Goal: Check status: Check status

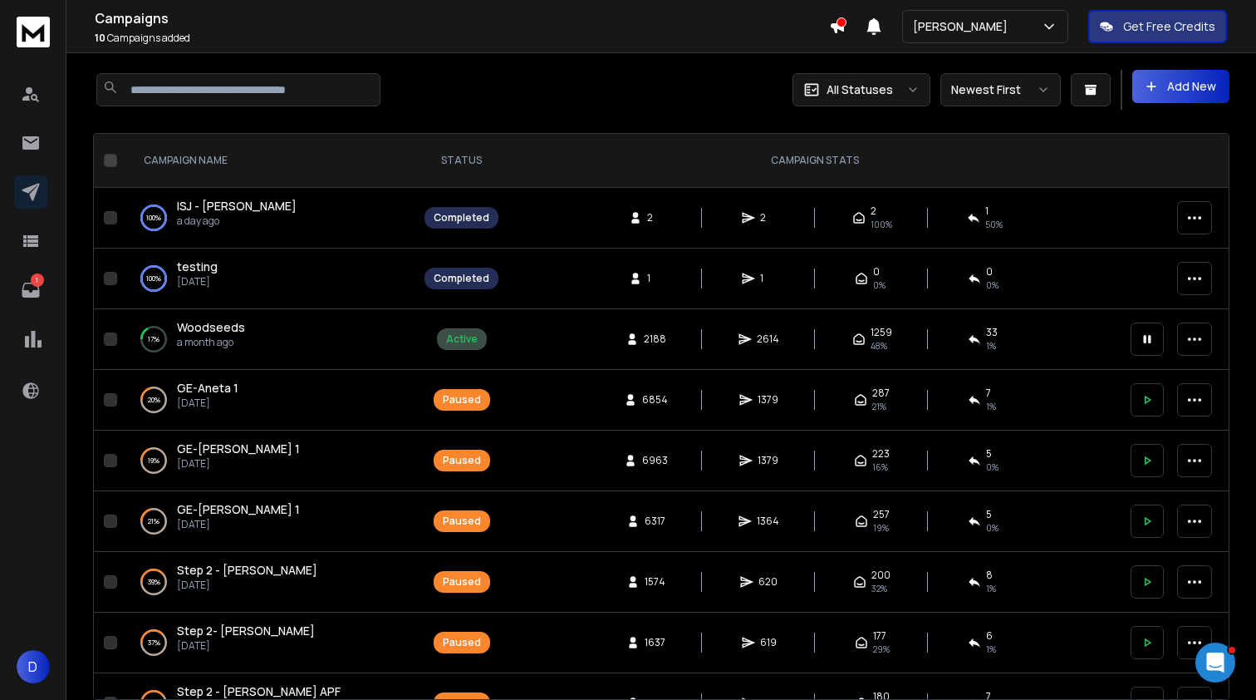
click at [196, 332] on span "Woodseeds" at bounding box center [211, 327] width 68 height 16
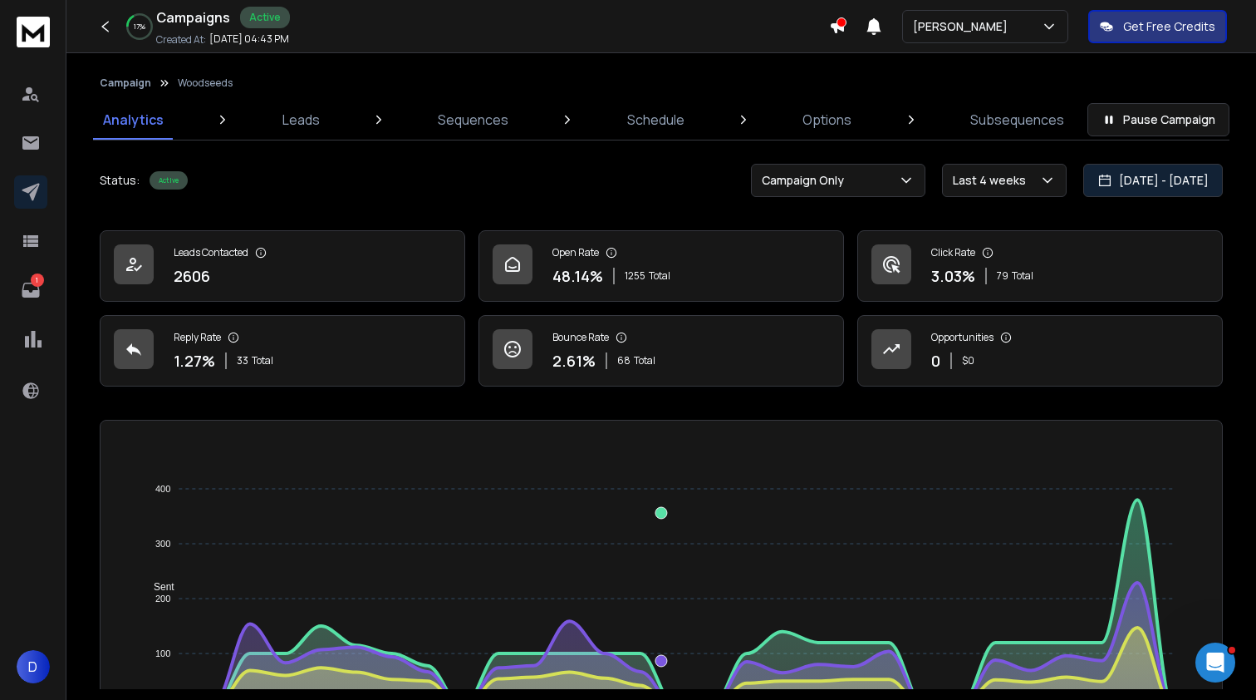
click at [1112, 181] on button "[DATE] - [DATE]" at bounding box center [1153, 180] width 140 height 33
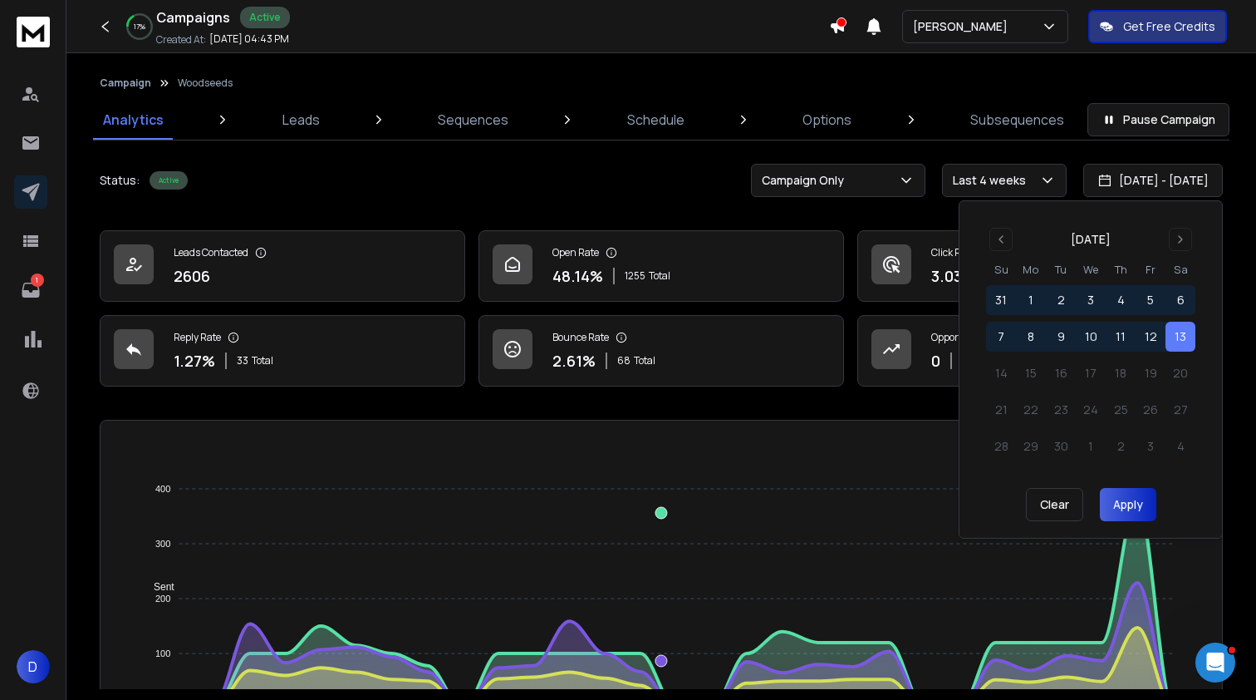
click at [1156, 348] on button "12" at bounding box center [1151, 337] width 30 height 30
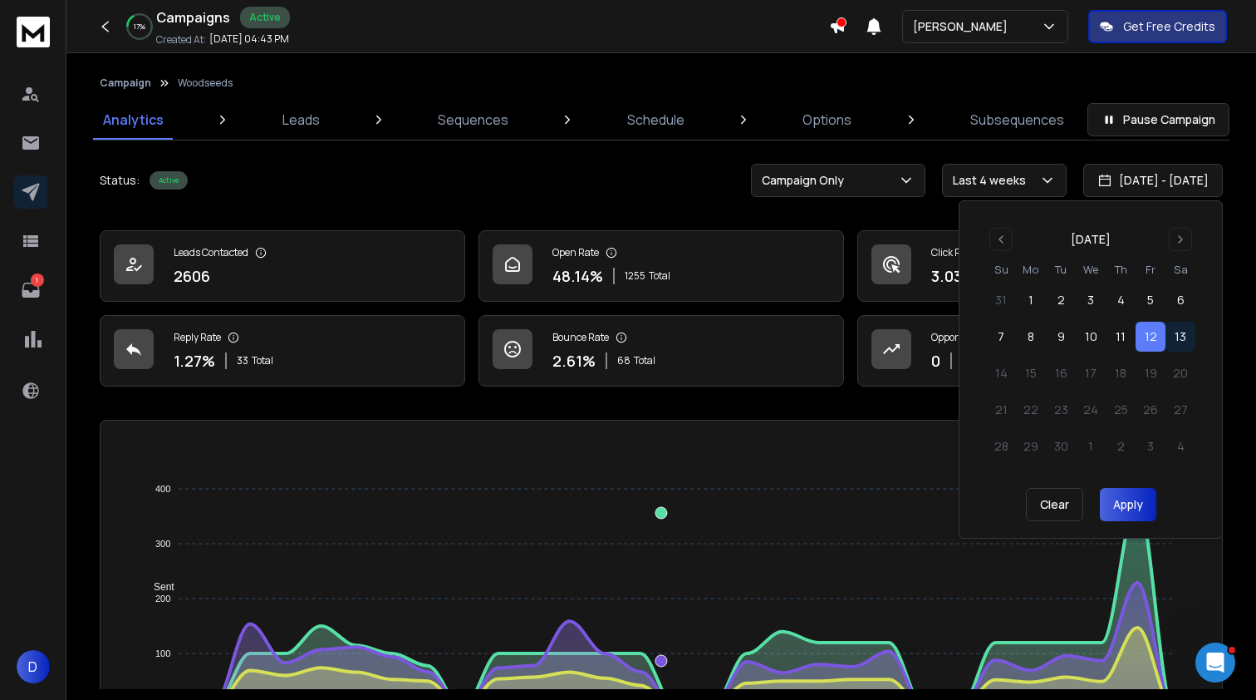
click at [1142, 506] on button "Apply" at bounding box center [1128, 504] width 57 height 33
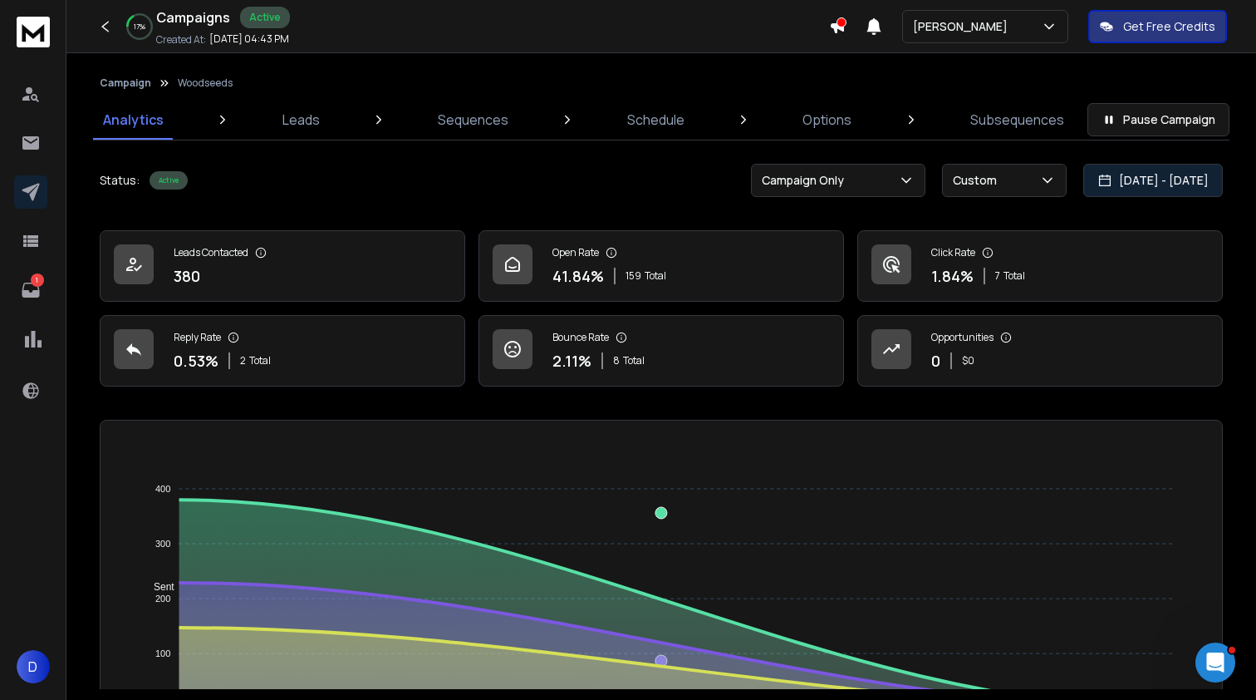
click at [1093, 189] on button "[DATE] - [DATE]" at bounding box center [1153, 180] width 140 height 33
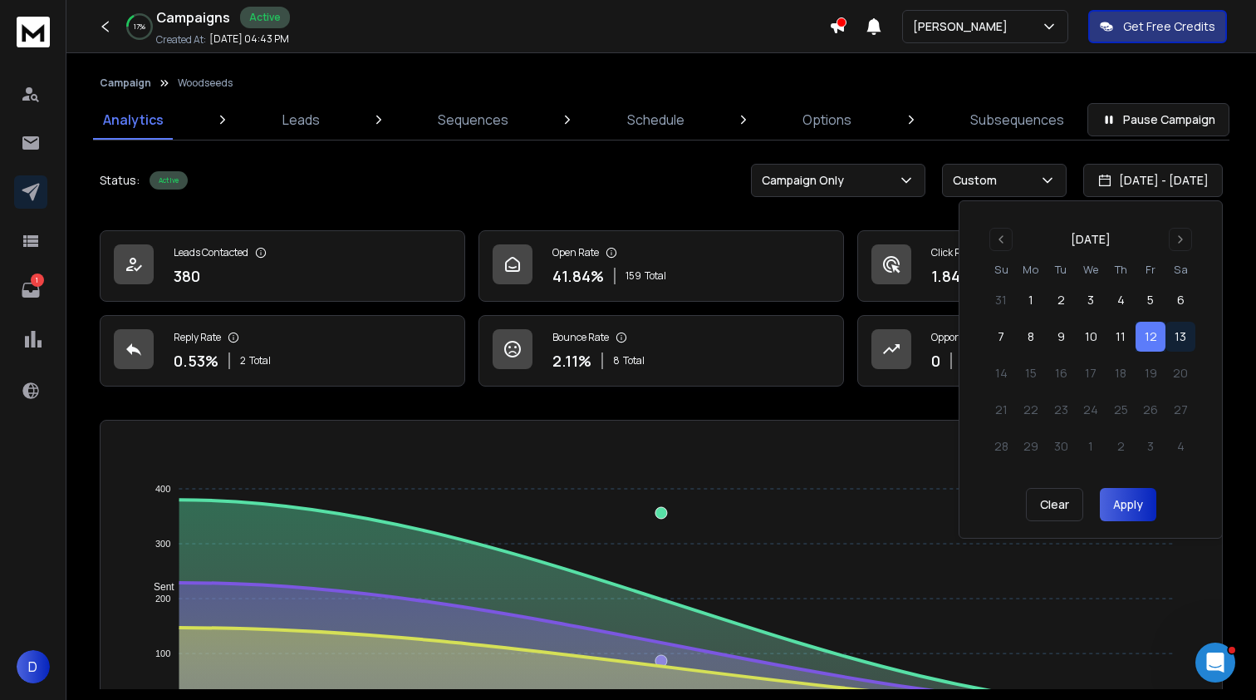
click at [1162, 338] on button "12" at bounding box center [1151, 337] width 30 height 30
click at [1127, 511] on button "Apply" at bounding box center [1128, 504] width 57 height 33
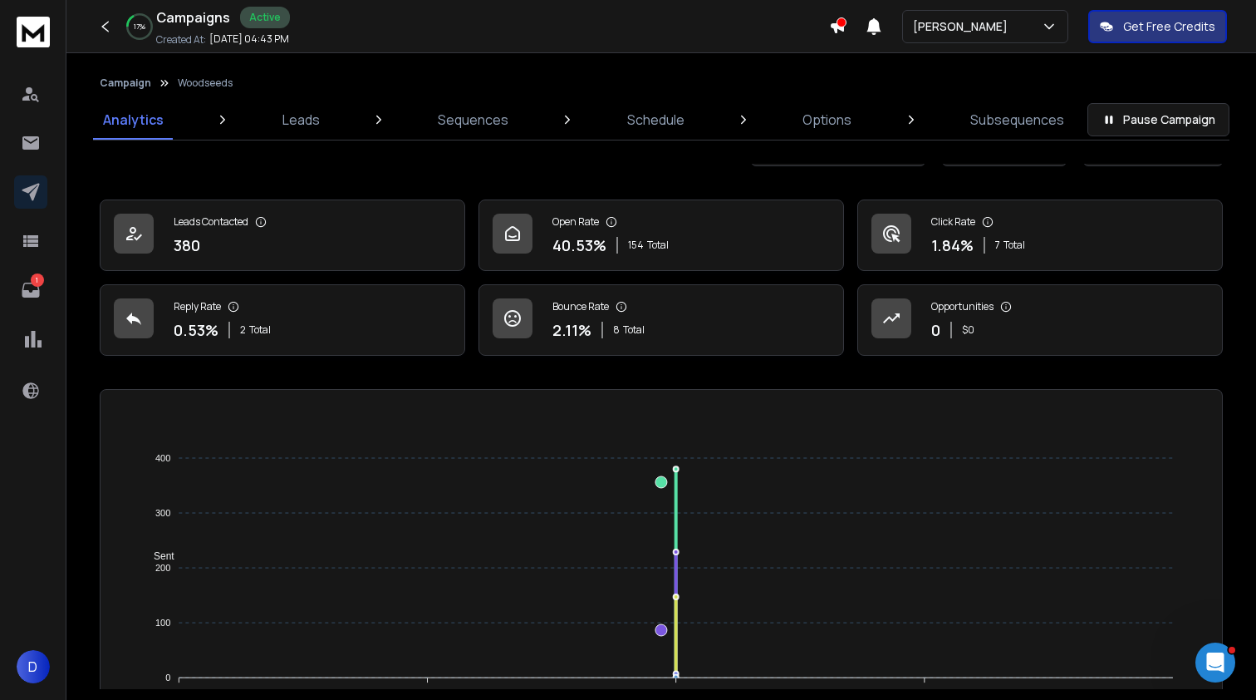
scroll to position [32, 0]
click at [30, 289] on icon at bounding box center [31, 290] width 20 height 20
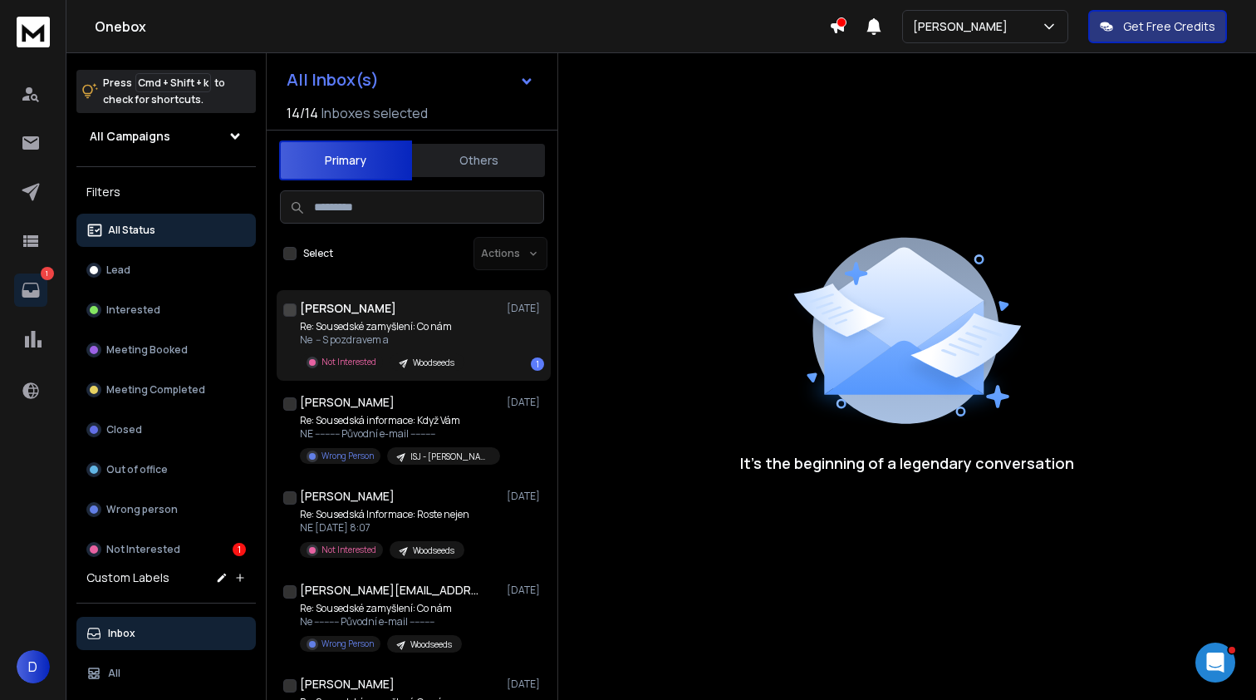
click at [391, 320] on p "Re: Sousedské zamyšlení: Co nám" at bounding box center [382, 326] width 165 height 13
